Goal: Navigation & Orientation: Understand site structure

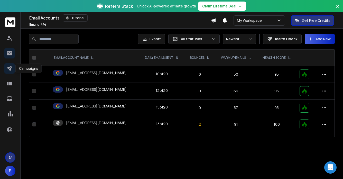
click at [11, 68] on icon at bounding box center [9, 68] width 5 height 5
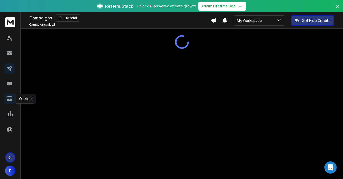
click at [11, 99] on icon at bounding box center [9, 99] width 5 height 5
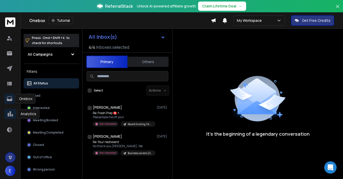
click at [9, 116] on icon at bounding box center [10, 114] width 8 height 8
